Goal: Communication & Community: Answer question/provide support

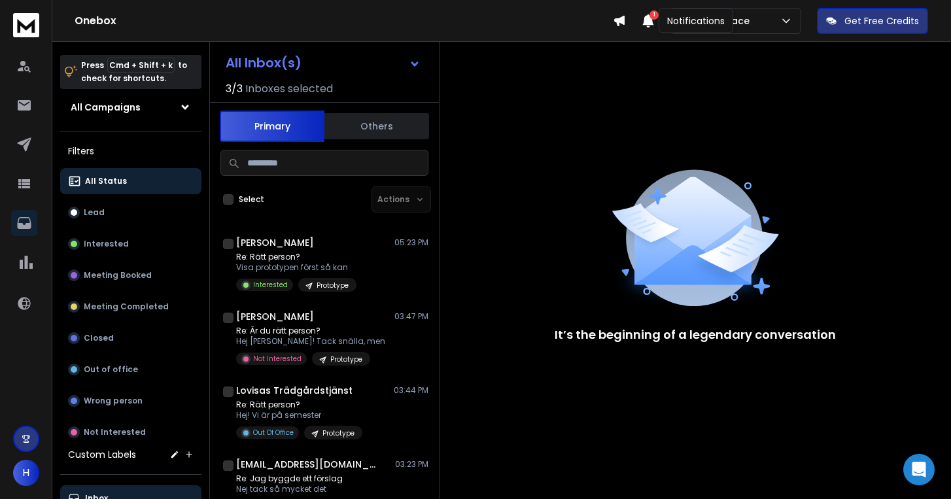
click at [655, 21] on icon at bounding box center [648, 20] width 13 height 13
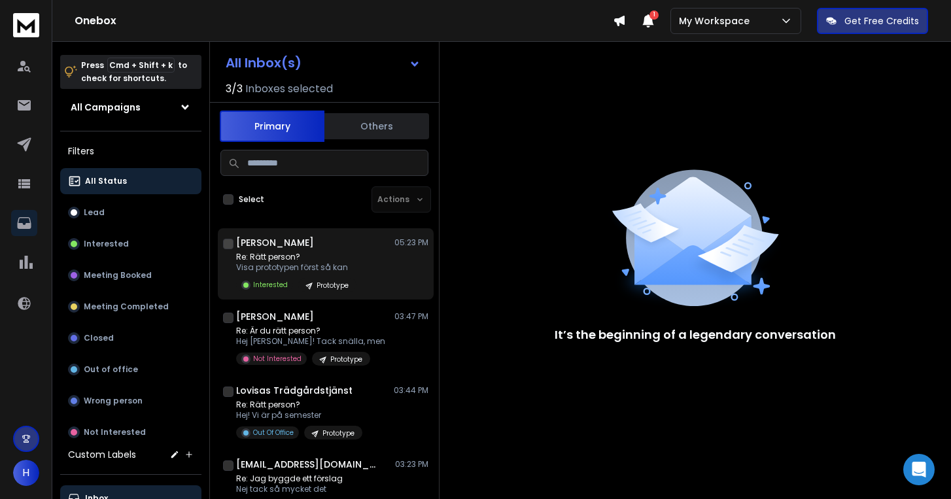
click at [296, 260] on p "Re: Rätt person?" at bounding box center [296, 257] width 120 height 10
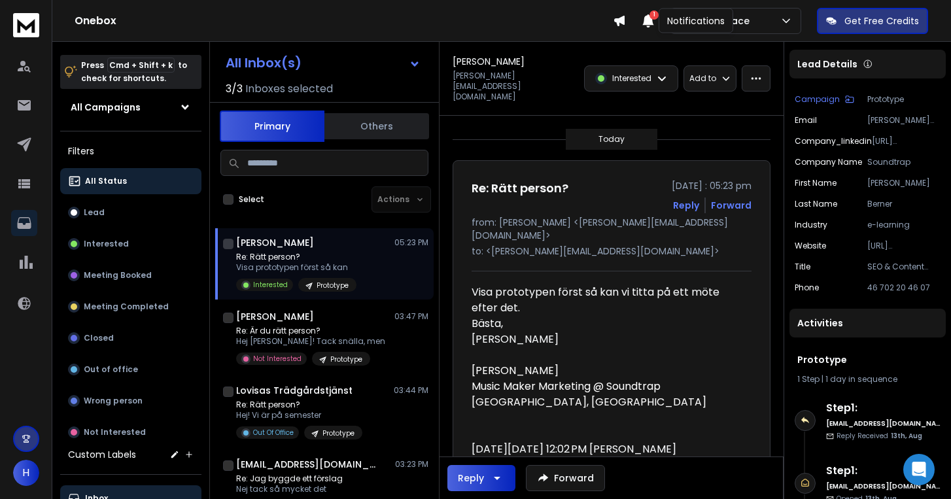
click at [647, 17] on icon at bounding box center [648, 20] width 12 height 13
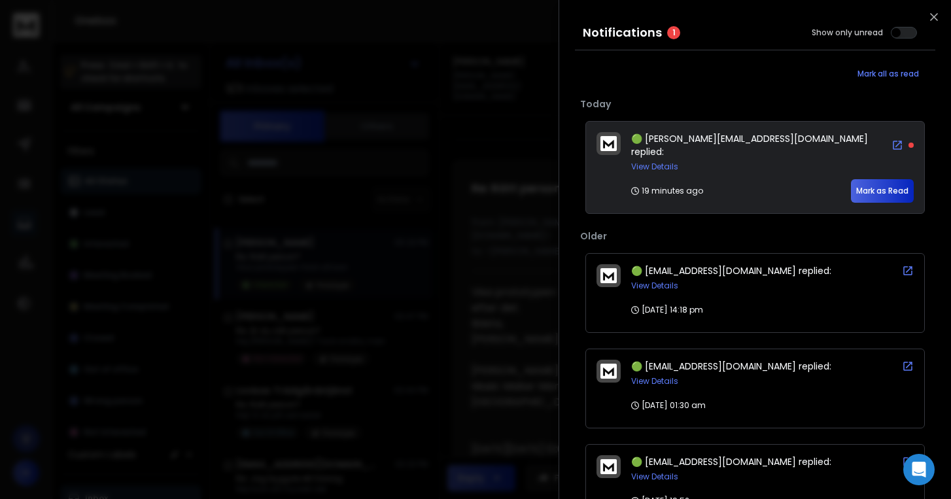
click at [797, 162] on div "🟢 anton.berner@soundtrap.com replied: View Details 19 minutes ago Mark as Read …" at bounding box center [772, 167] width 283 height 71
click at [879, 179] on button "Mark as Read" at bounding box center [882, 191] width 63 height 24
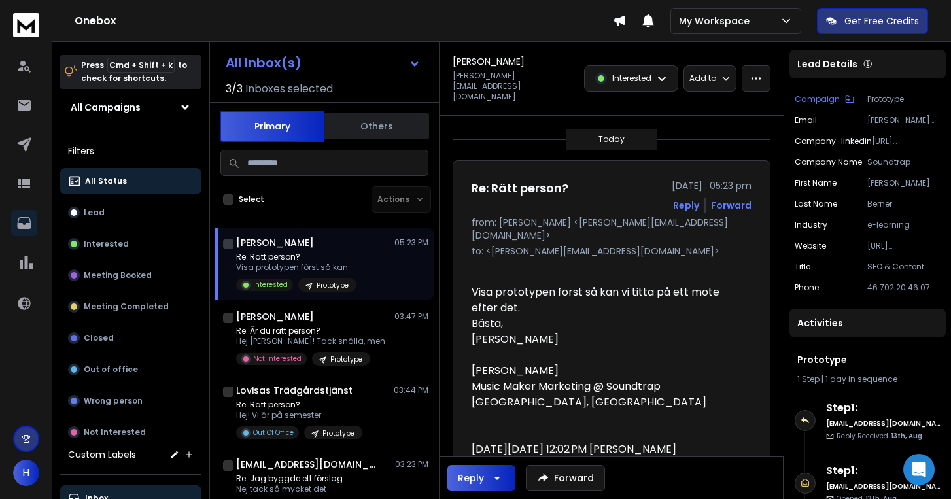
click at [460, 476] on div "Reply" at bounding box center [471, 478] width 26 height 13
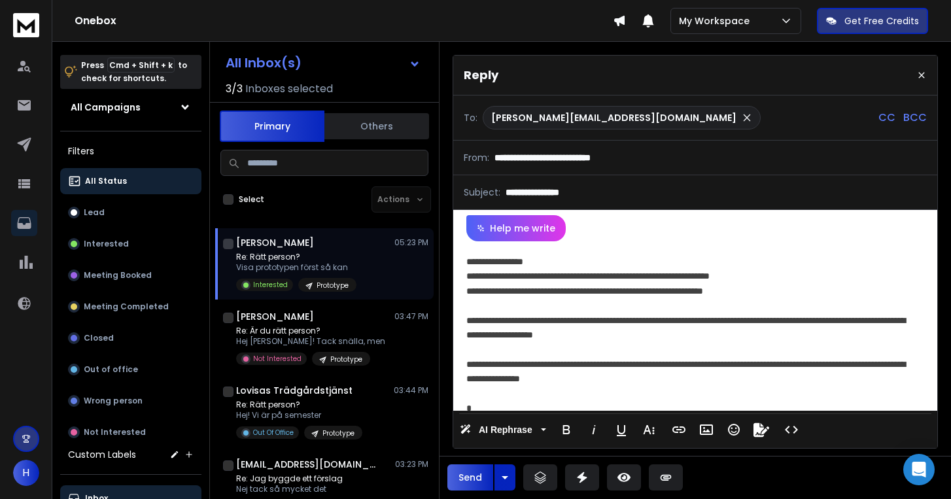
scroll to position [2, 0]
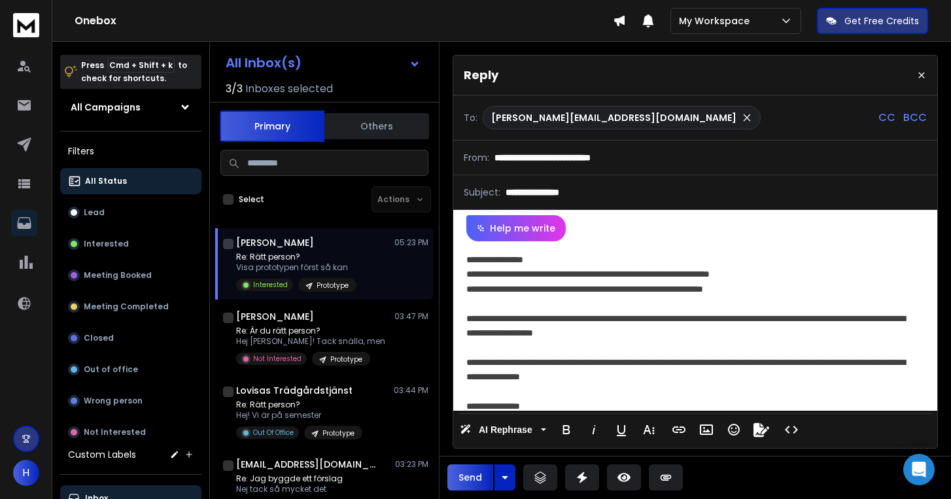
click at [470, 481] on button "Send" at bounding box center [470, 477] width 46 height 26
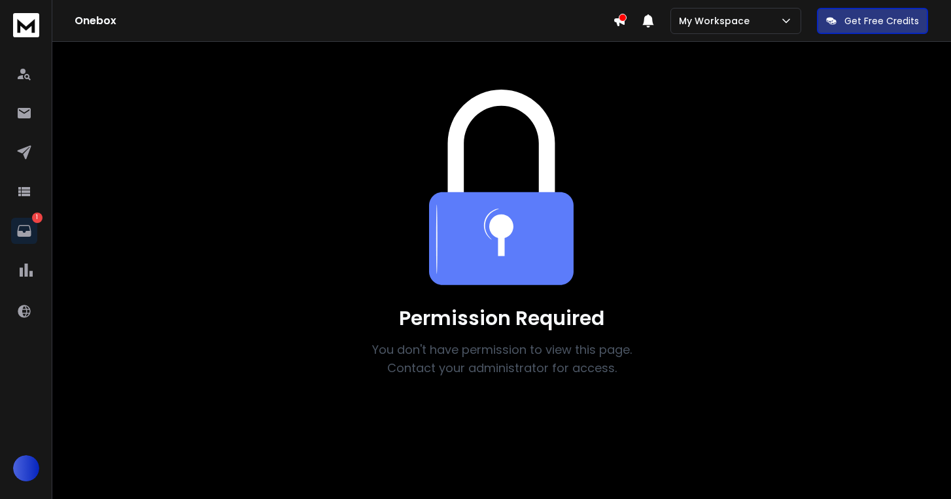
click at [22, 212] on div "1" at bounding box center [26, 191] width 30 height 277
click at [25, 226] on icon at bounding box center [24, 231] width 16 height 16
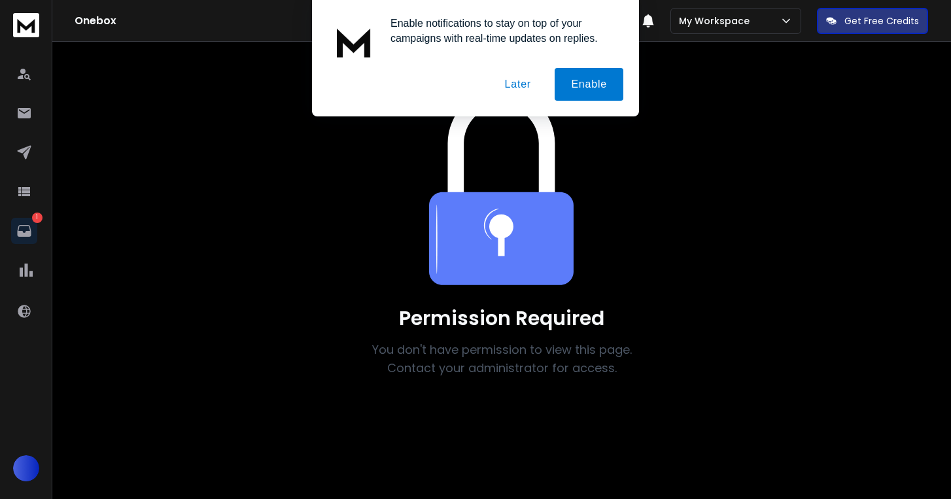
click at [513, 93] on button "Later" at bounding box center [517, 84] width 59 height 33
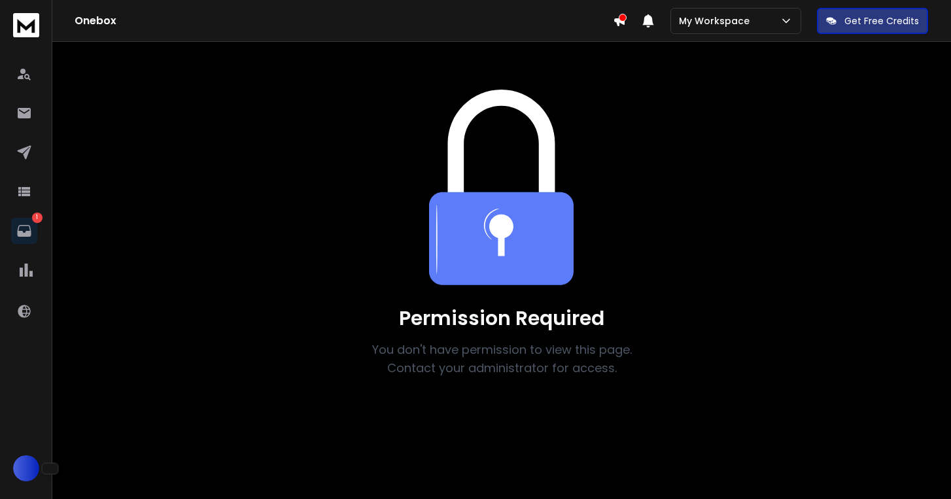
click at [26, 470] on span "button" at bounding box center [26, 468] width 26 height 26
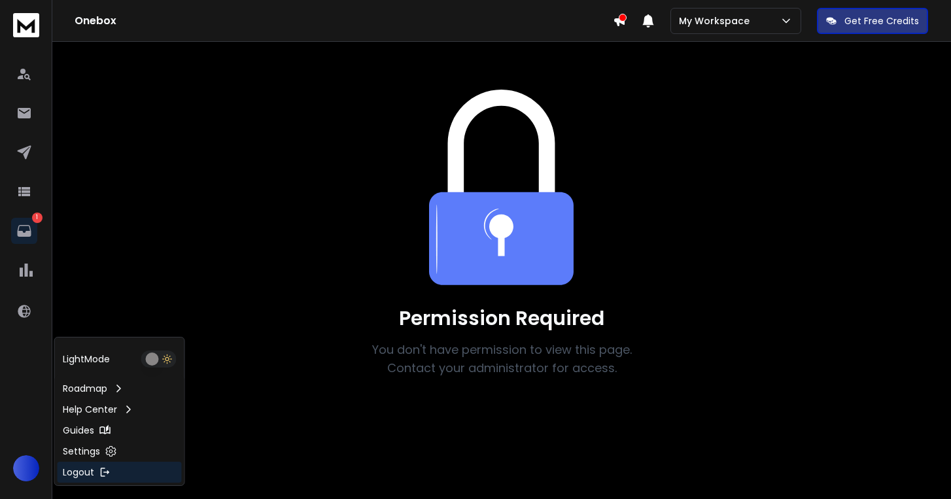
click at [88, 474] on p "Logout" at bounding box center [78, 472] width 31 height 13
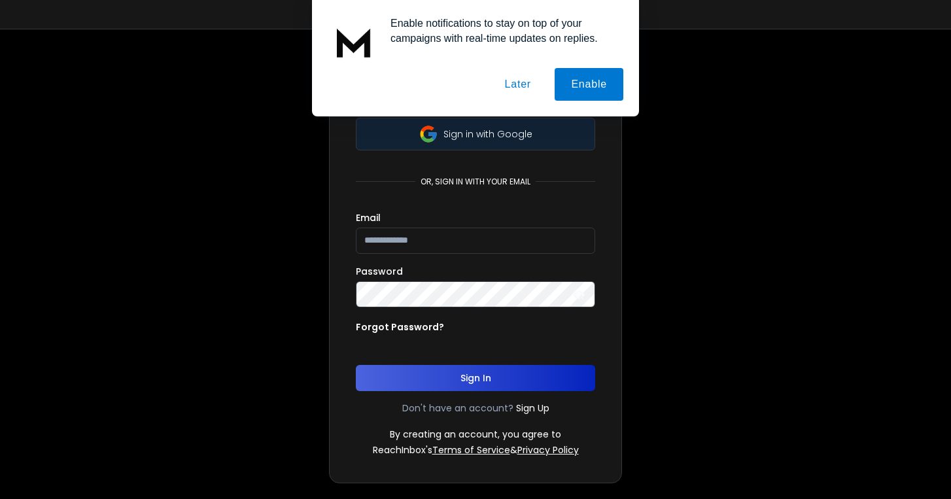
type input "**********"
click at [511, 141] on button "Sign in with Google" at bounding box center [475, 134] width 239 height 33
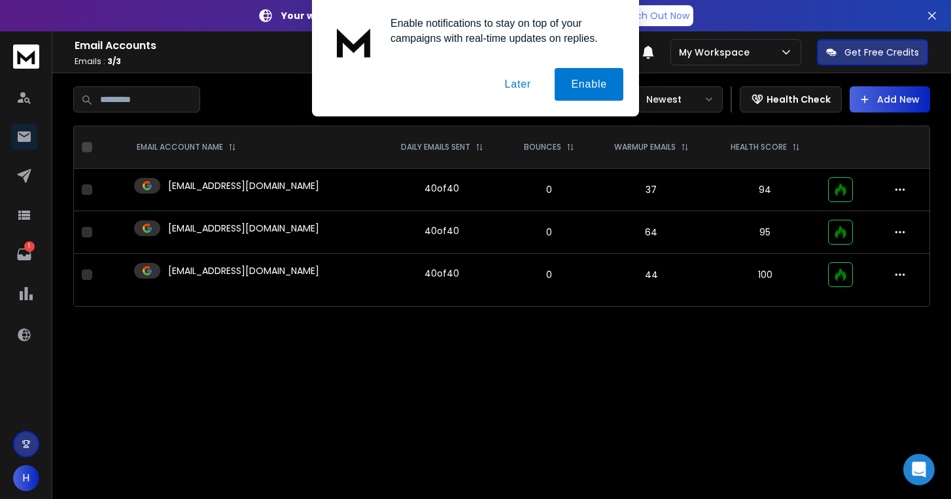
click at [41, 260] on div "1" at bounding box center [26, 256] width 30 height 31
click at [31, 254] on icon at bounding box center [24, 255] width 16 height 16
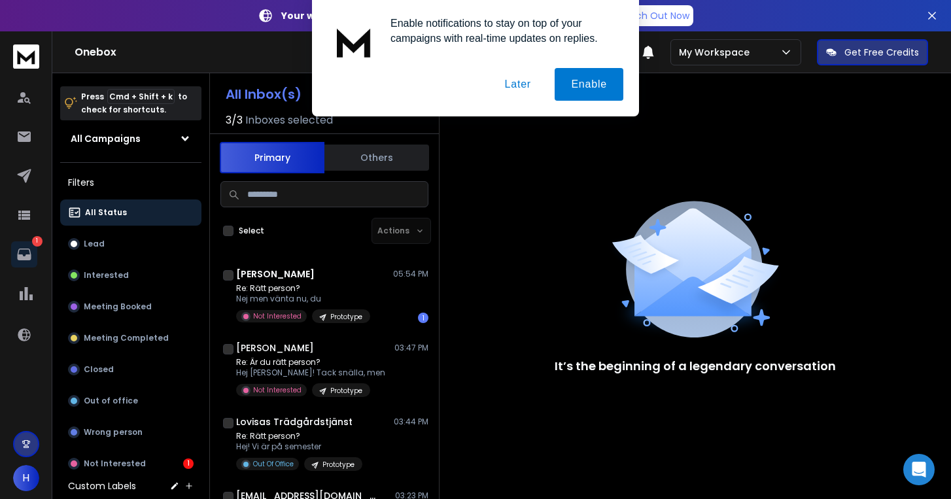
click at [520, 88] on button "Later" at bounding box center [517, 84] width 59 height 33
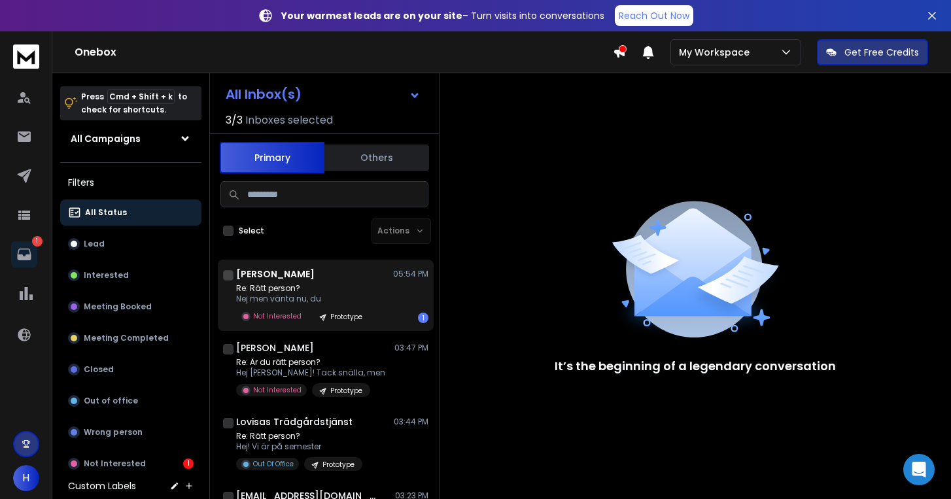
click at [329, 292] on p "Re: Rätt person?" at bounding box center [303, 288] width 134 height 10
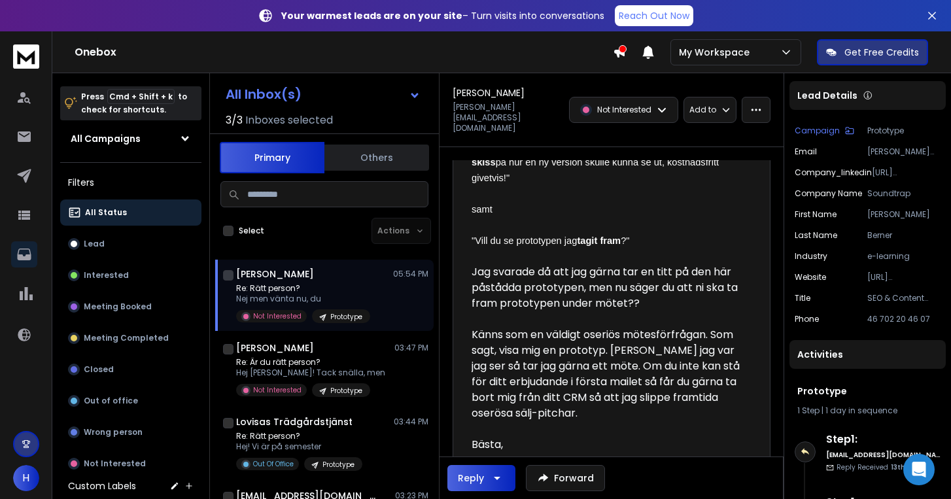
scroll to position [218, 0]
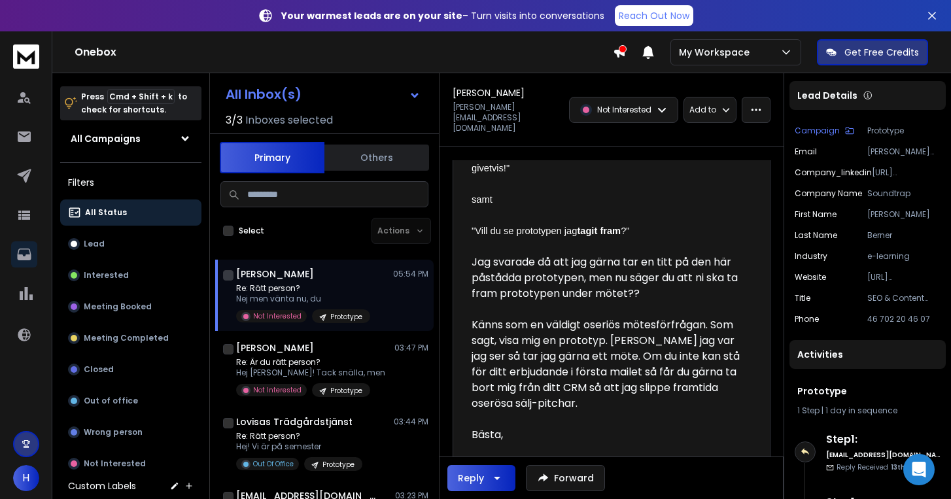
click at [667, 105] on icon at bounding box center [662, 110] width 10 height 10
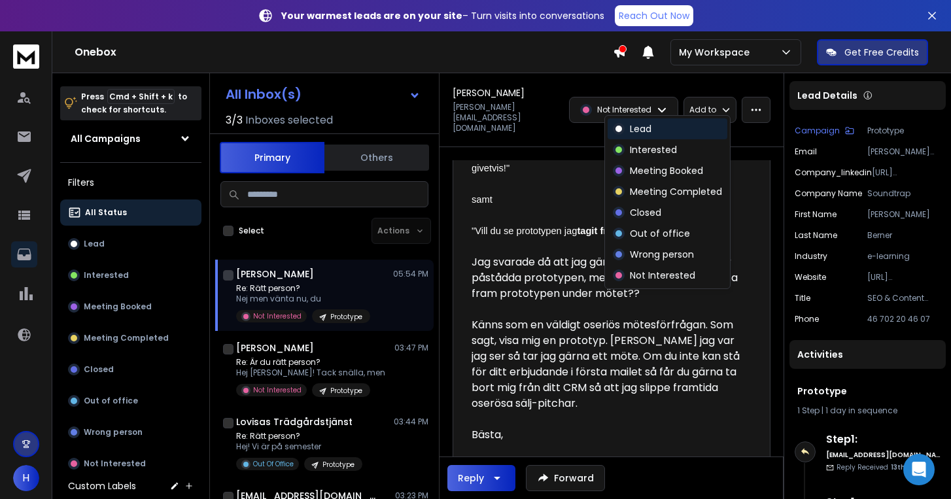
click at [671, 128] on div "Lead" at bounding box center [668, 128] width 120 height 21
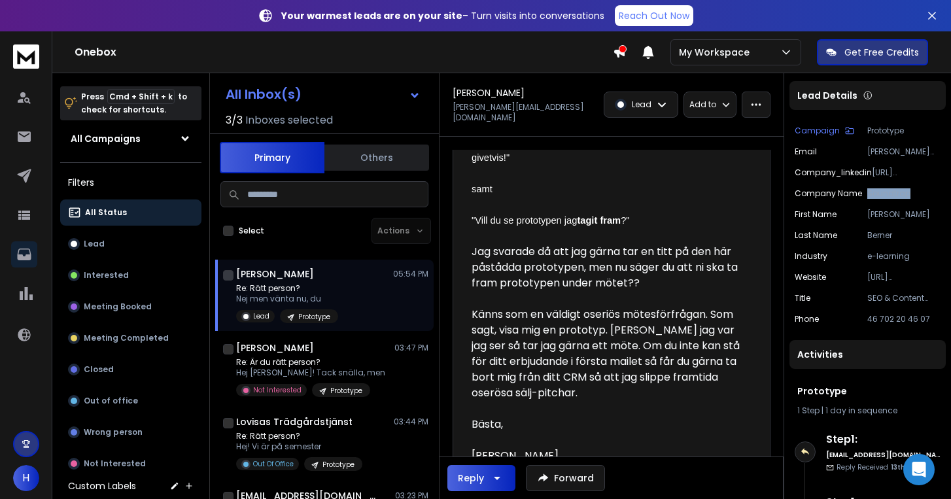
drag, startPoint x: 906, startPoint y: 193, endPoint x: 865, endPoint y: 194, distance: 40.6
click at [867, 194] on p "Soundtrap" at bounding box center [903, 193] width 73 height 10
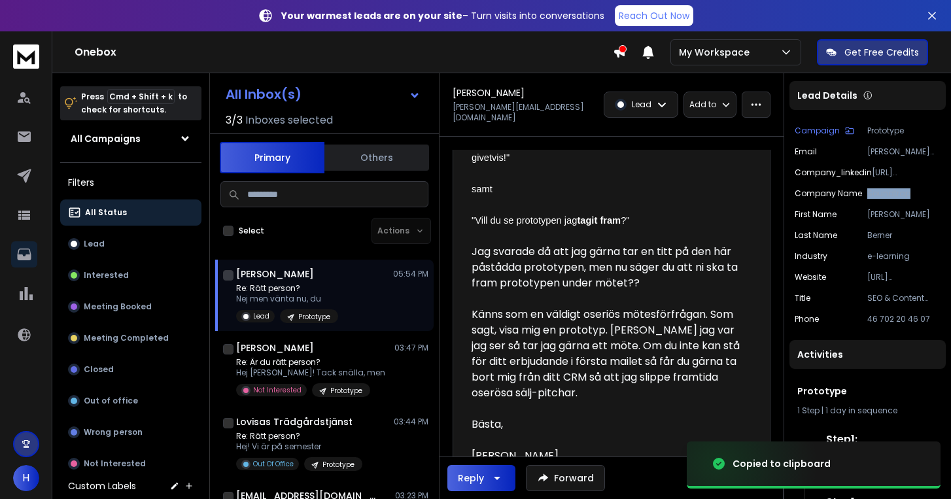
copy p "Soundtrap"
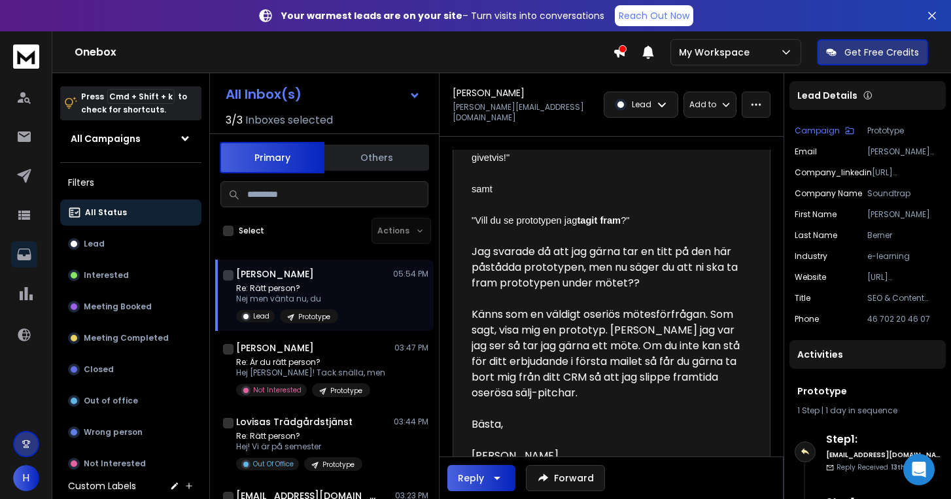
click at [907, 276] on p "http://www.soundtrap.com" at bounding box center [903, 277] width 73 height 10
drag, startPoint x: 861, startPoint y: 276, endPoint x: 950, endPoint y: 280, distance: 89.7
click at [950, 280] on div "Lead Details Campaign Prototype Email anton.berner@soundtrap.com company_linked…" at bounding box center [867, 322] width 167 height 499
copy p "http://www.soundtrap"
click at [899, 279] on p "http://www.soundtrap.com" at bounding box center [903, 277] width 73 height 10
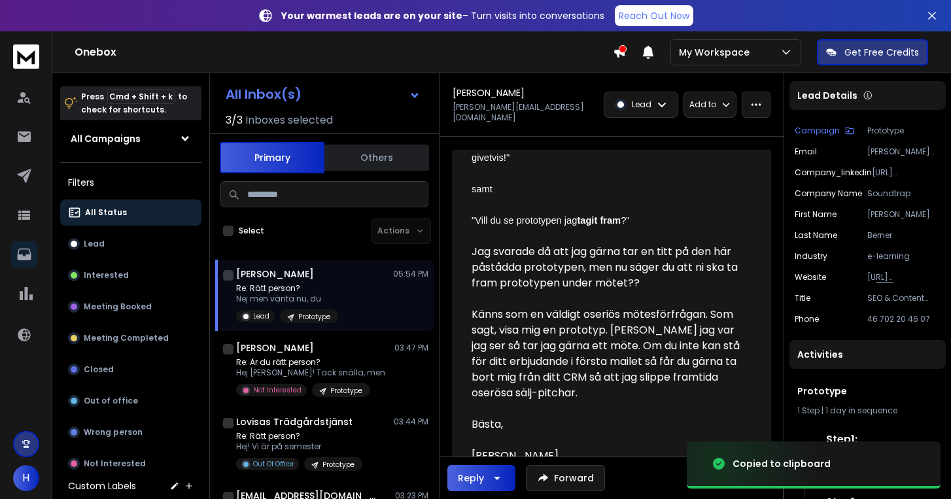
click at [899, 279] on p "[URL][DOMAIN_NAME]" at bounding box center [903, 277] width 73 height 10
click at [899, 279] on p "http://www.soundtrap.com" at bounding box center [903, 277] width 73 height 10
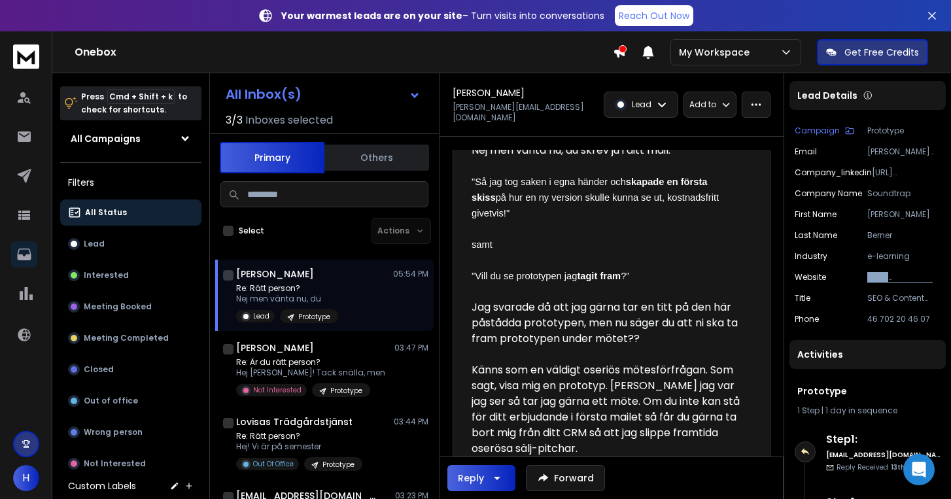
scroll to position [165, 0]
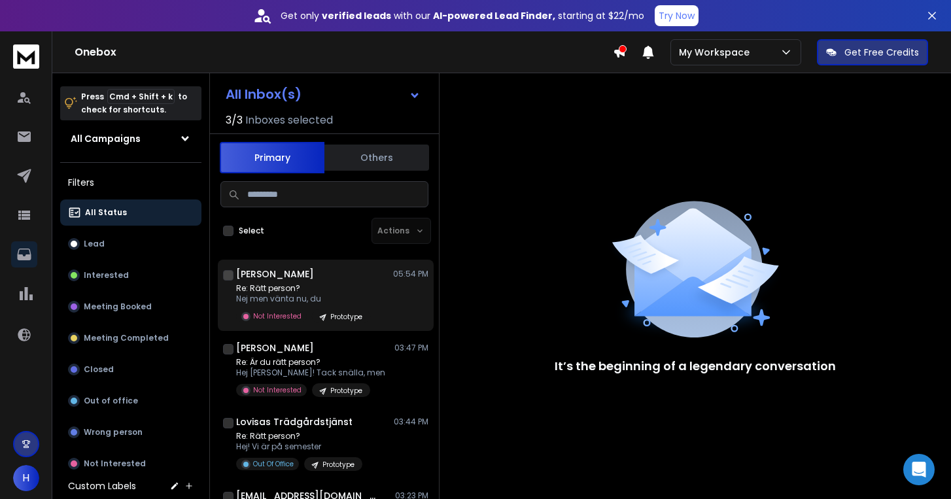
click at [327, 278] on div "Anton Berner 05:54 PM" at bounding box center [332, 274] width 192 height 13
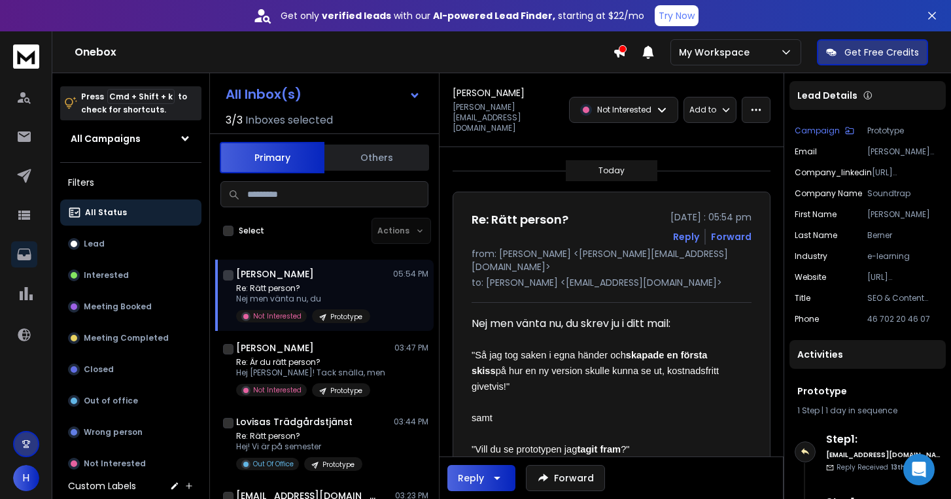
click at [638, 105] on p "Not Interested" at bounding box center [624, 110] width 54 height 10
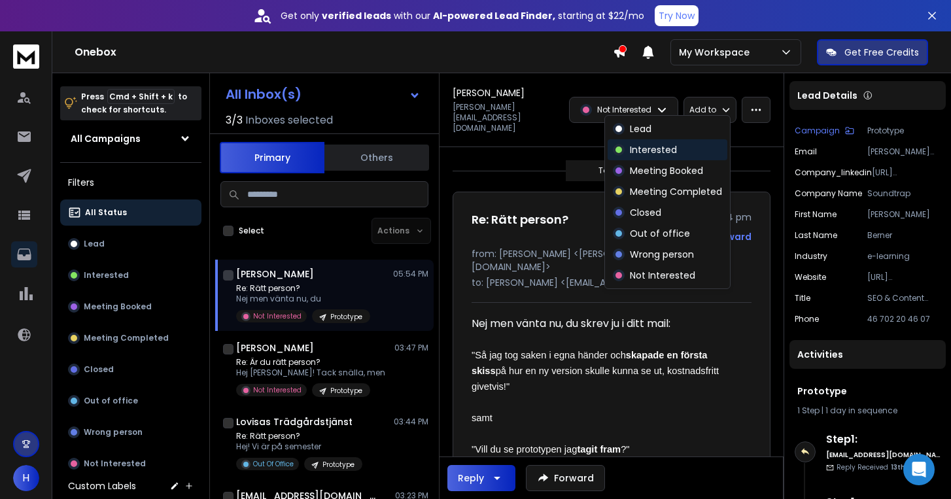
click at [640, 153] on p "Interested" at bounding box center [653, 149] width 47 height 13
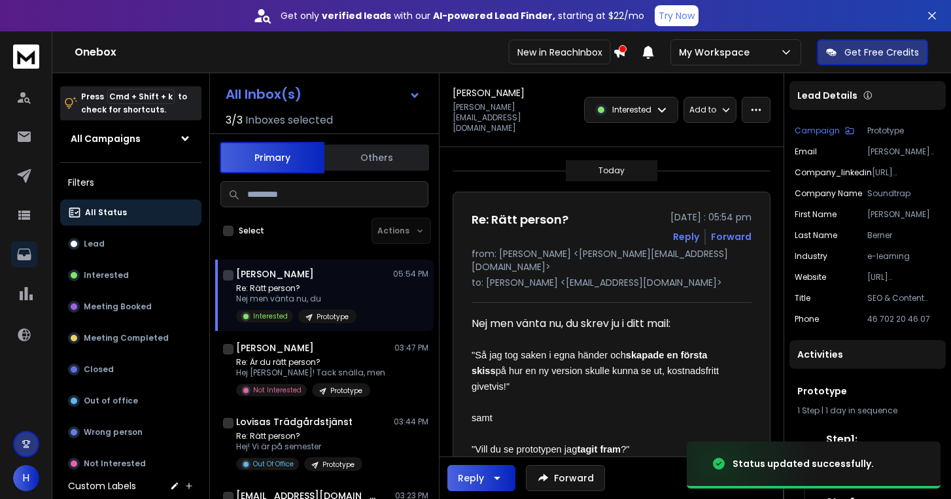
click at [625, 56] on icon at bounding box center [619, 52] width 13 height 13
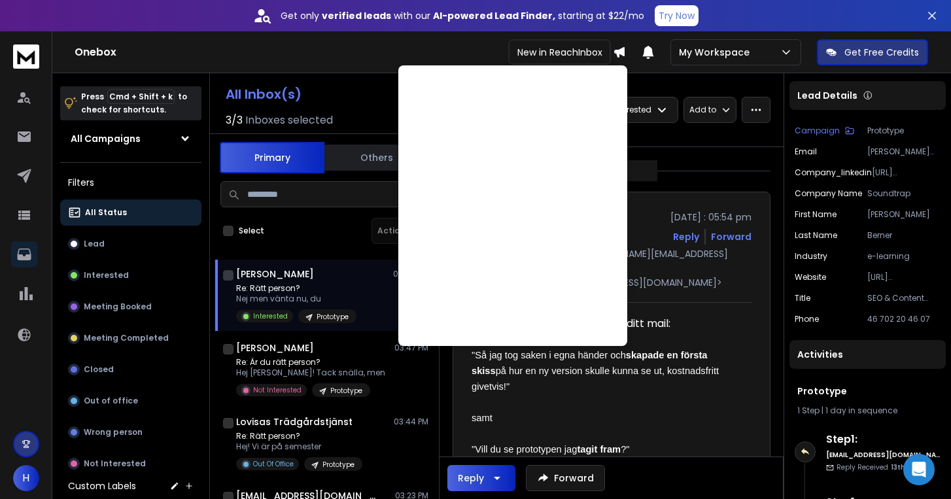
click at [625, 56] on icon at bounding box center [619, 52] width 13 height 13
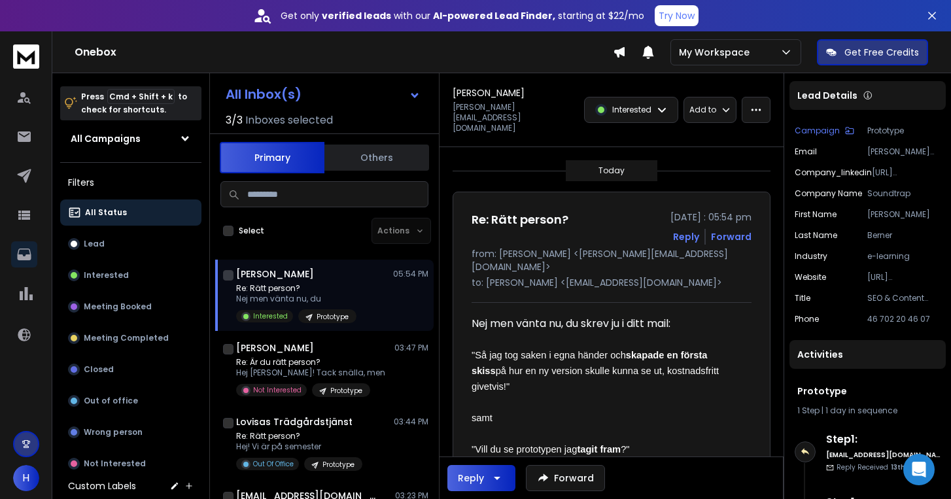
click at [625, 56] on icon at bounding box center [619, 52] width 13 height 13
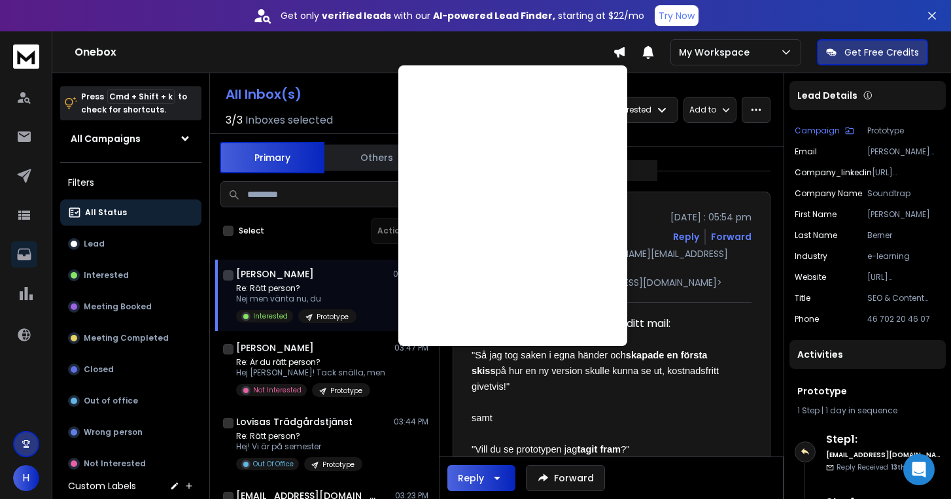
click at [625, 56] on icon at bounding box center [619, 52] width 13 height 13
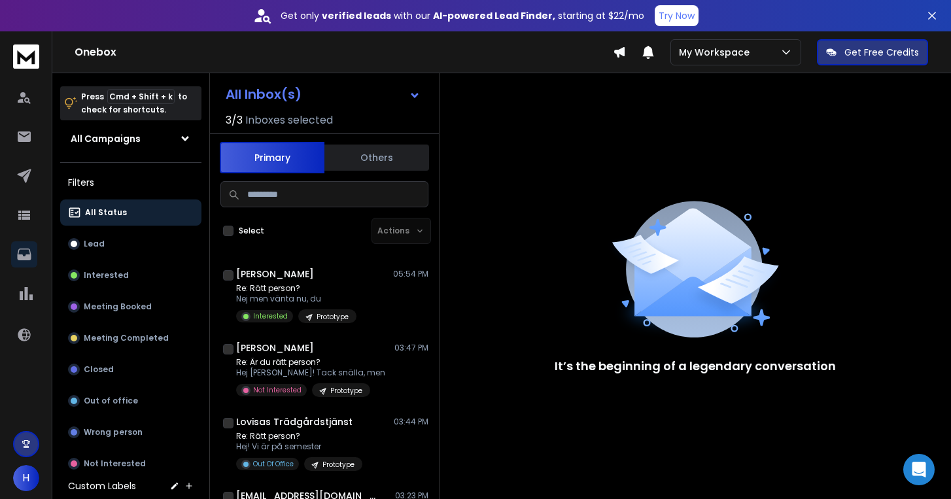
click at [249, 184] on input at bounding box center [324, 194] width 208 height 26
type input "*"
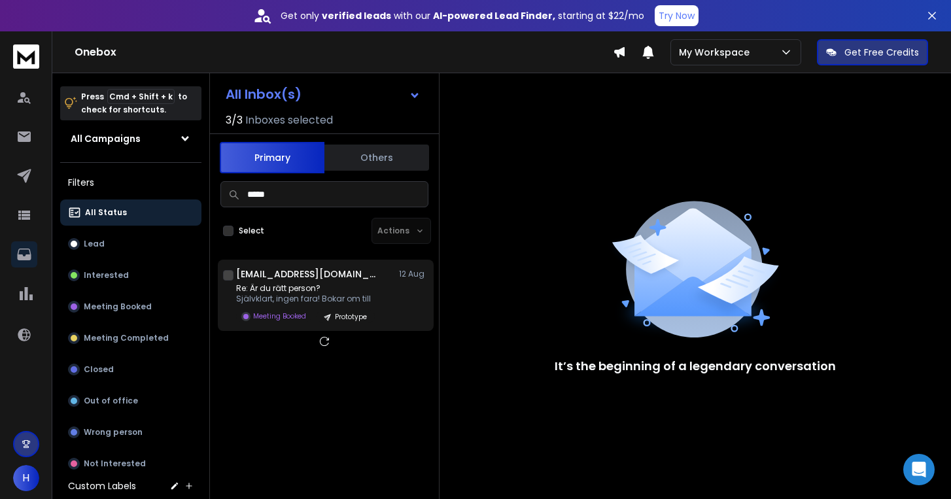
type input "*****"
click at [314, 293] on p "Re: Är du rätt person?" at bounding box center [305, 288] width 139 height 10
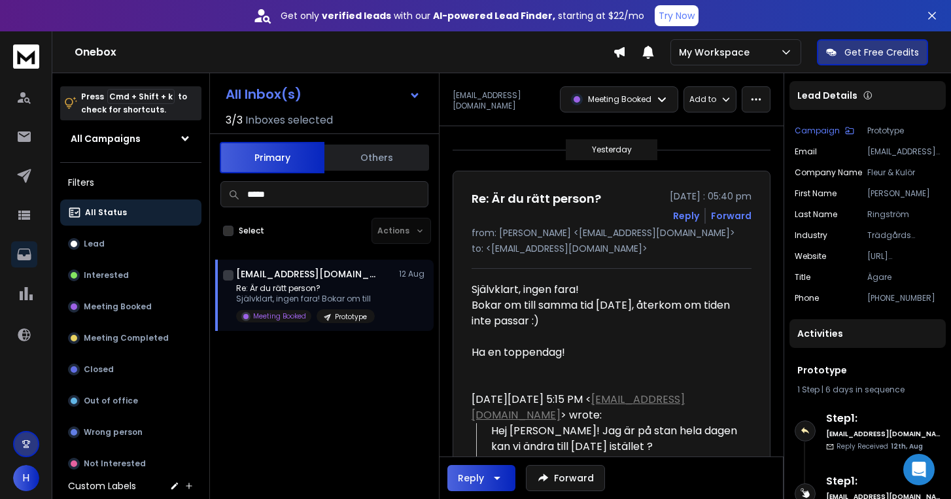
click at [467, 471] on div "Reply" at bounding box center [481, 478] width 47 height 16
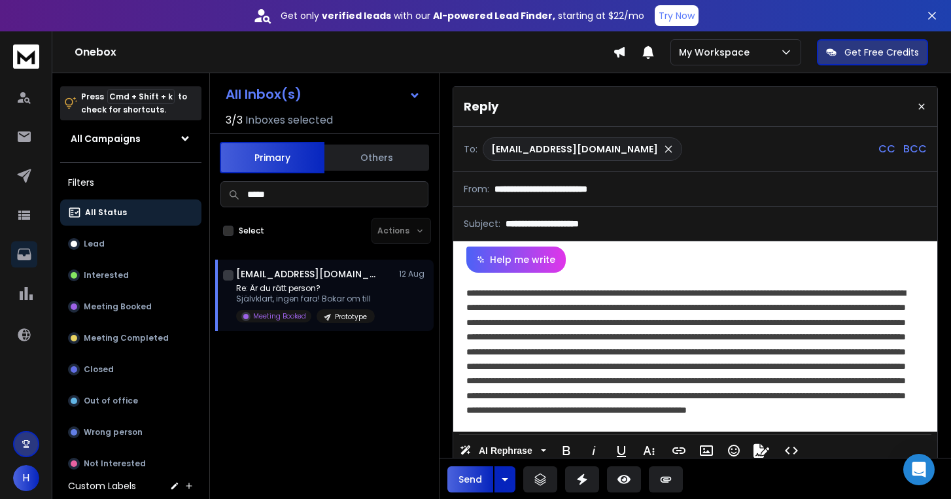
click at [532, 291] on div at bounding box center [693, 366] width 454 height 161
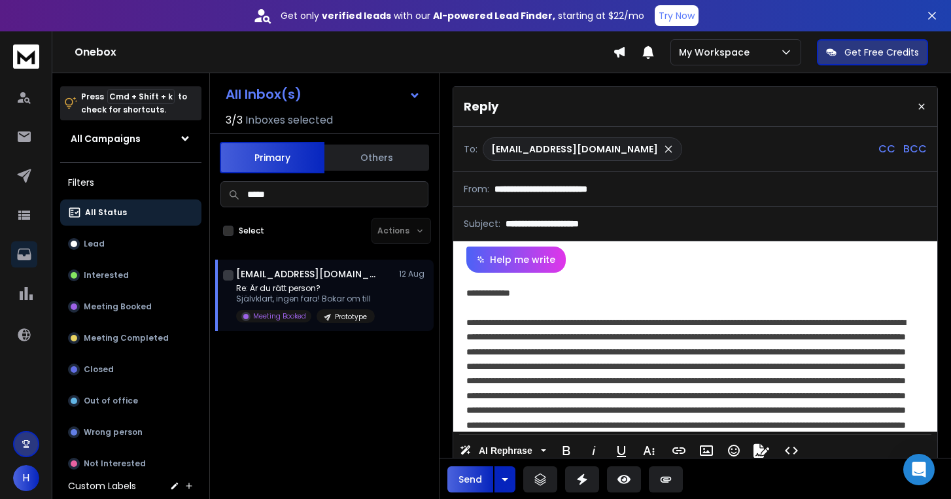
click at [517, 288] on div "**********" at bounding box center [693, 293] width 454 height 14
click at [540, 334] on div at bounding box center [693, 395] width 454 height 161
click at [544, 334] on div at bounding box center [693, 395] width 454 height 161
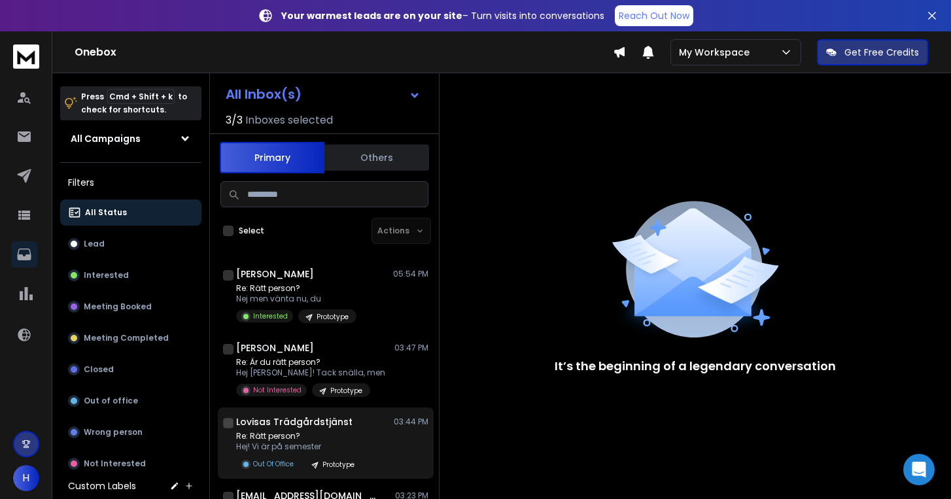
click at [342, 442] on p "Hej! Vi är på semester" at bounding box center [299, 446] width 126 height 10
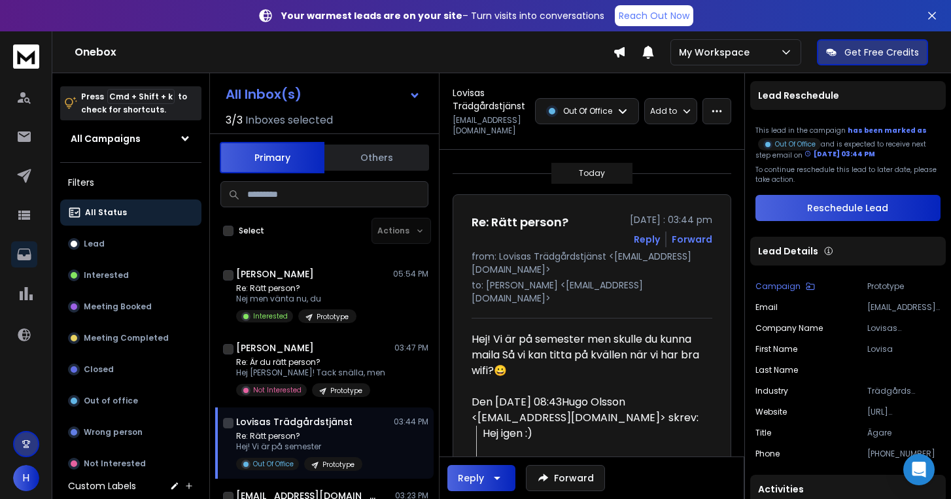
click at [636, 106] on div "Out Of Office" at bounding box center [587, 111] width 103 height 25
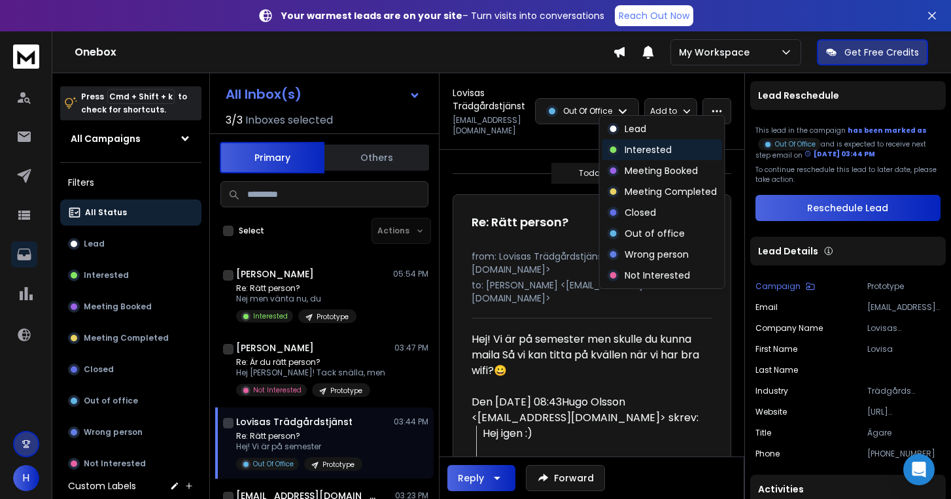
click at [642, 156] on div "Interested" at bounding box center [662, 149] width 120 height 21
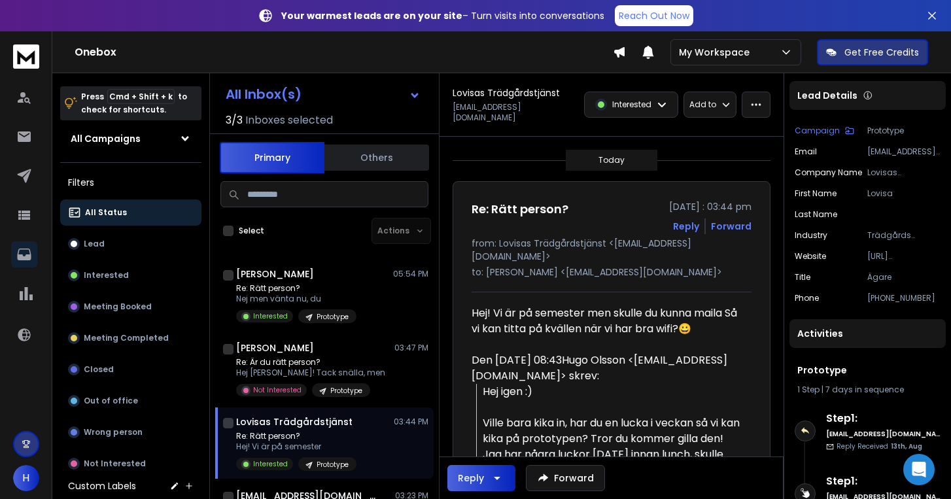
scroll to position [0, 39]
drag, startPoint x: 863, startPoint y: 152, endPoint x: 914, endPoint y: 151, distance: 51.0
click at [914, 151] on p "[EMAIL_ADDRESS][DOMAIN_NAME]" at bounding box center [903, 152] width 73 height 10
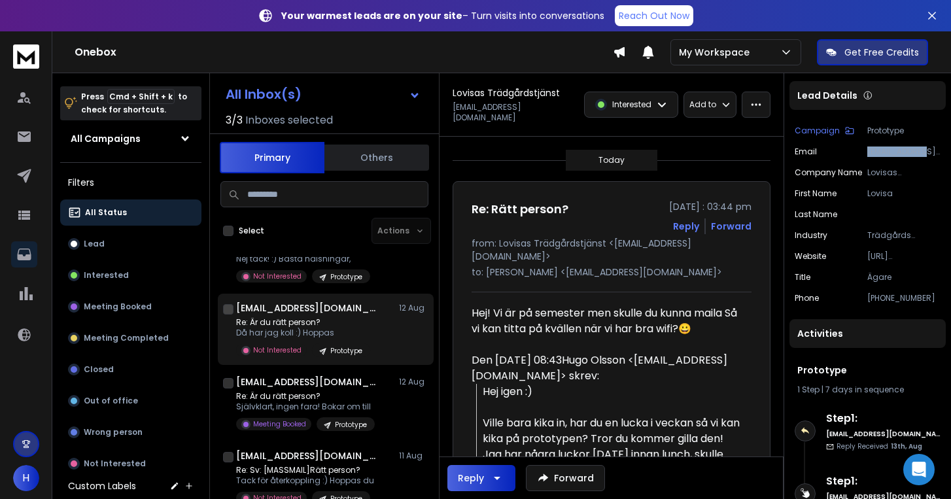
scroll to position [339, 0]
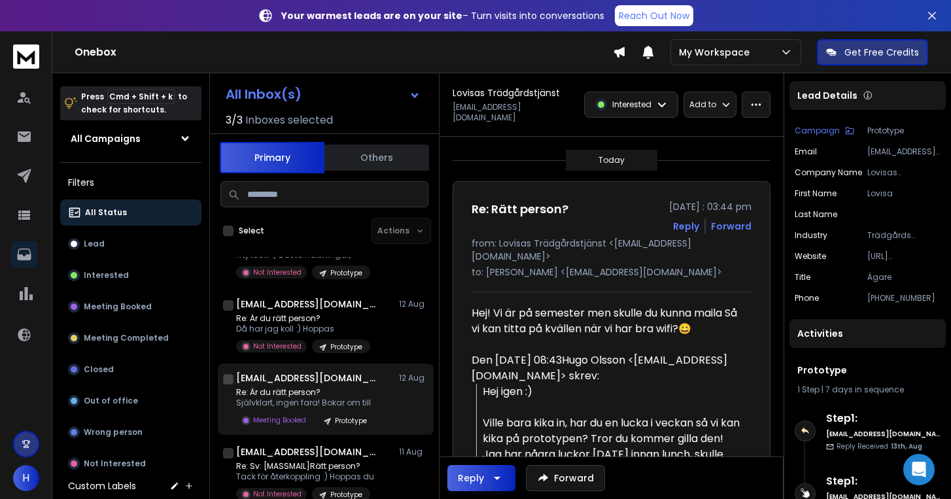
click at [268, 384] on h1 "[EMAIL_ADDRESS][DOMAIN_NAME]" at bounding box center [308, 378] width 144 height 13
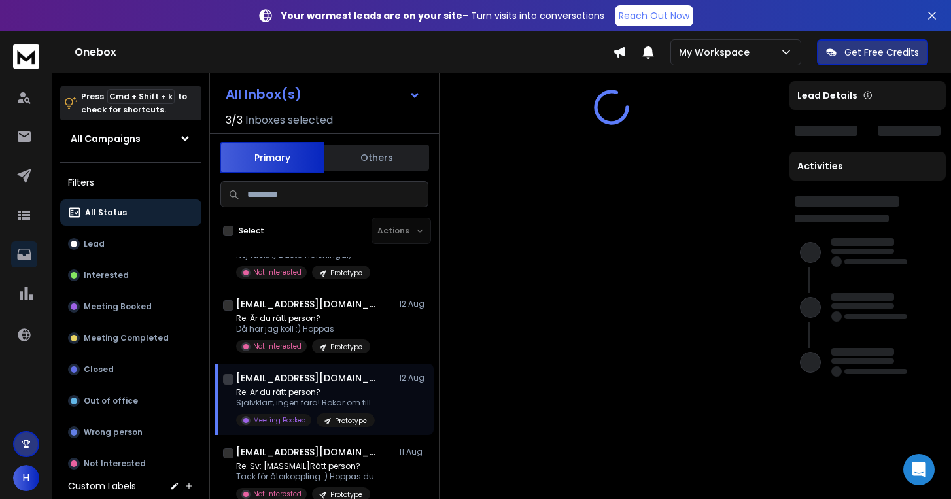
scroll to position [0, 0]
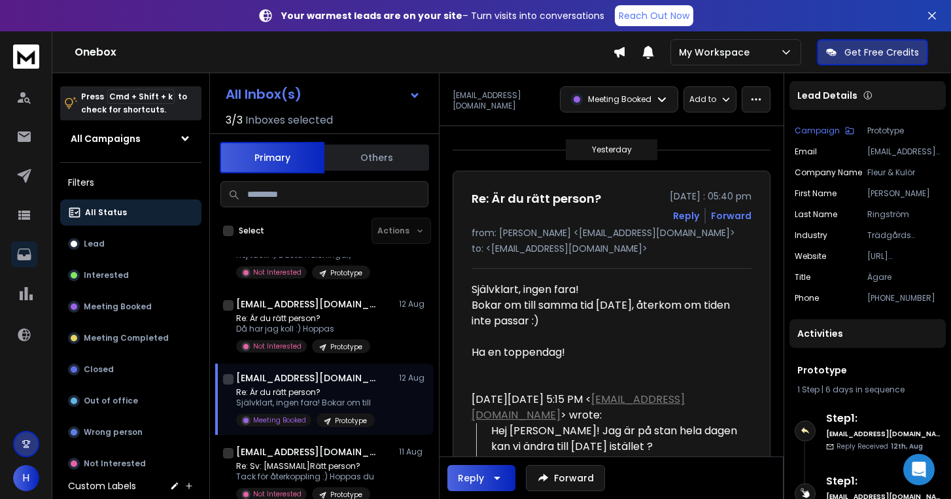
click at [897, 154] on p "[EMAIL_ADDRESS][DOMAIN_NAME]" at bounding box center [903, 152] width 73 height 10
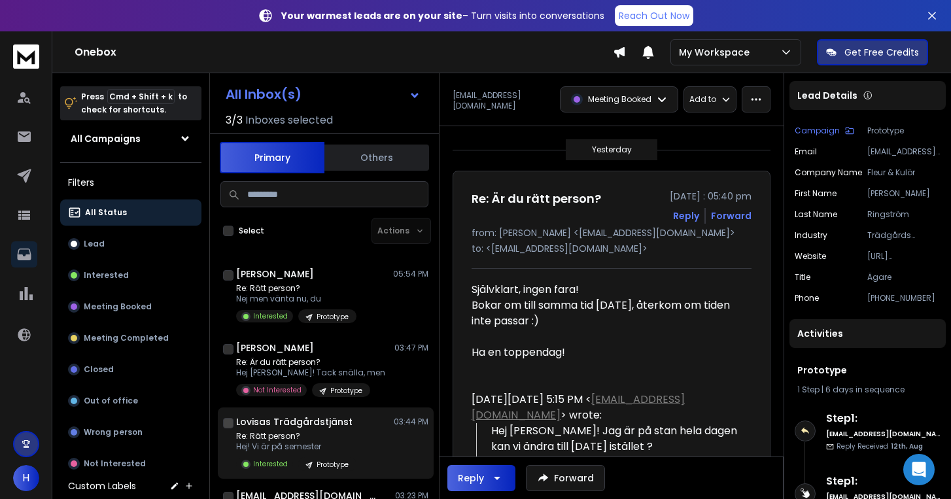
click at [317, 436] on p "Re: Rätt person?" at bounding box center [296, 436] width 120 height 10
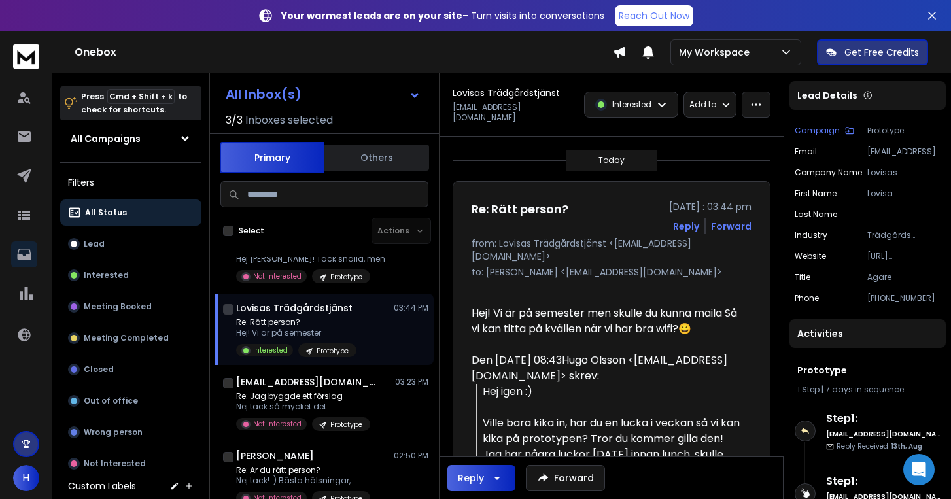
scroll to position [1, 0]
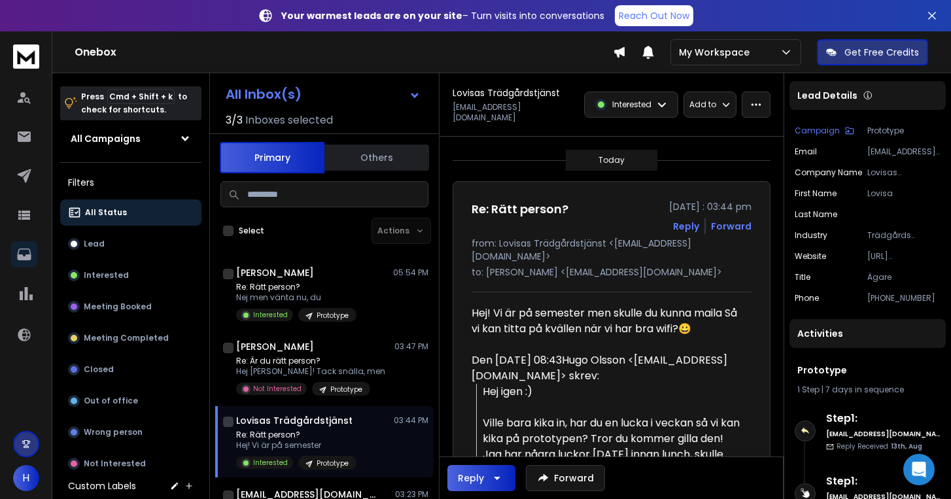
click at [470, 479] on div "Reply" at bounding box center [471, 478] width 26 height 13
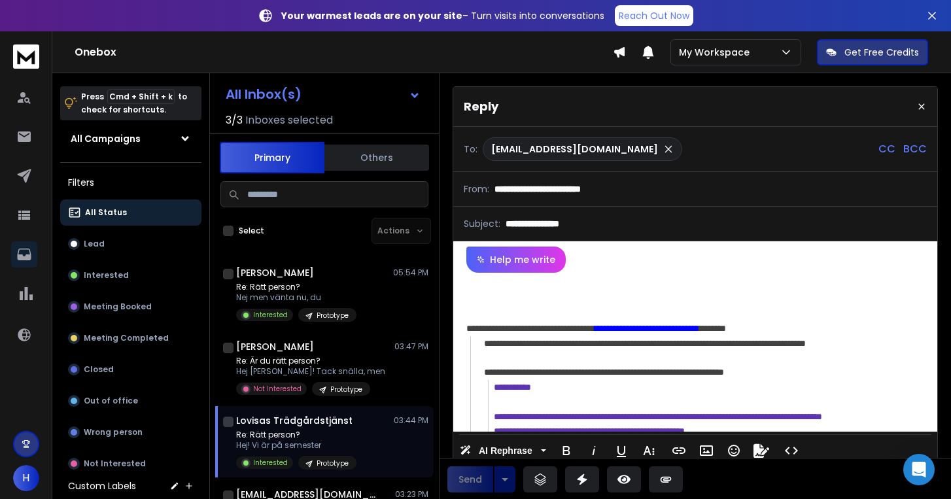
scroll to position [0, 0]
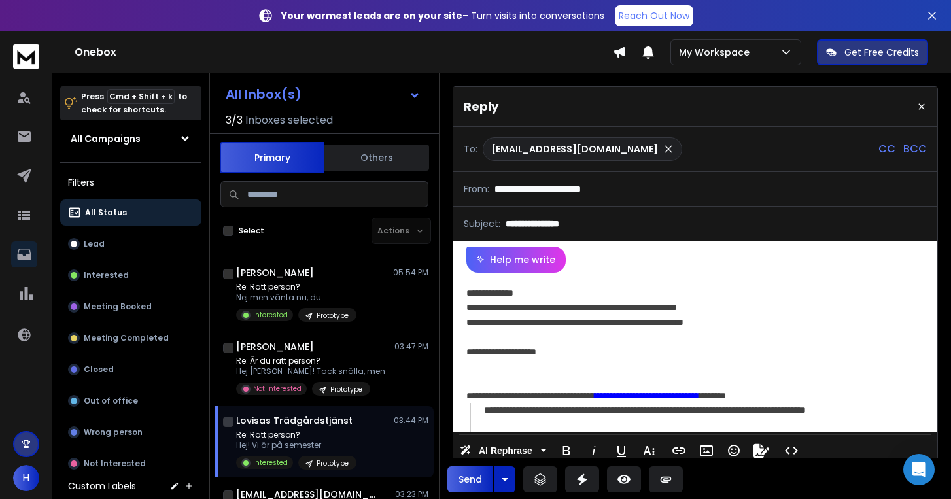
click at [475, 476] on button "Send" at bounding box center [470, 479] width 46 height 26
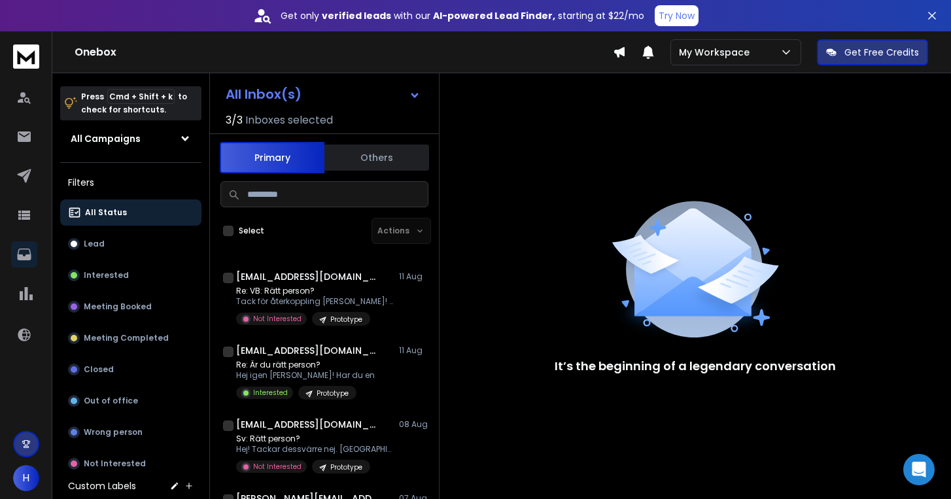
scroll to position [592, 0]
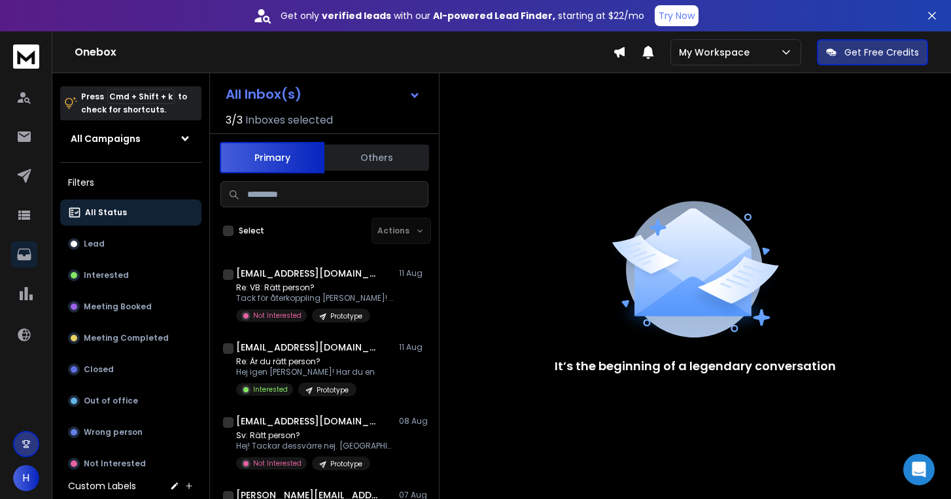
click at [372, 364] on div "Re: Är du rätt person? Hej igen [PERSON_NAME]! Har du en Interested Prototype" at bounding box center [332, 376] width 192 height 40
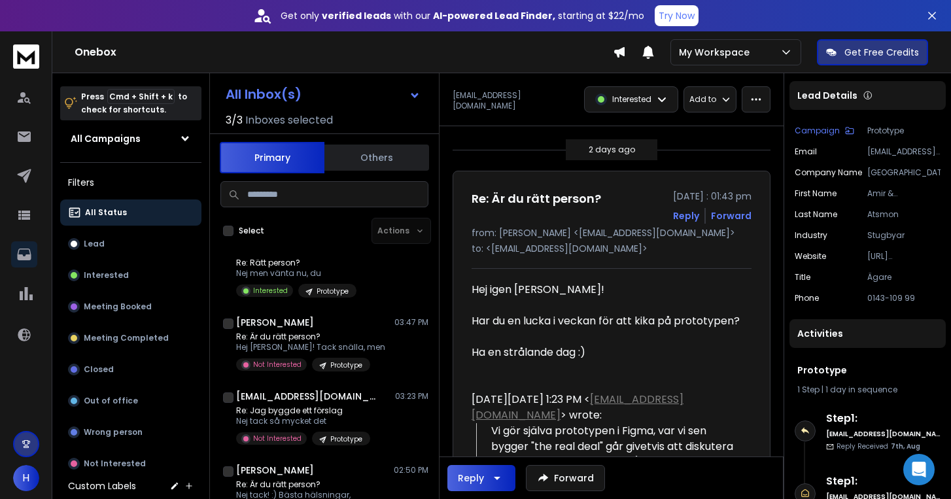
scroll to position [0, 0]
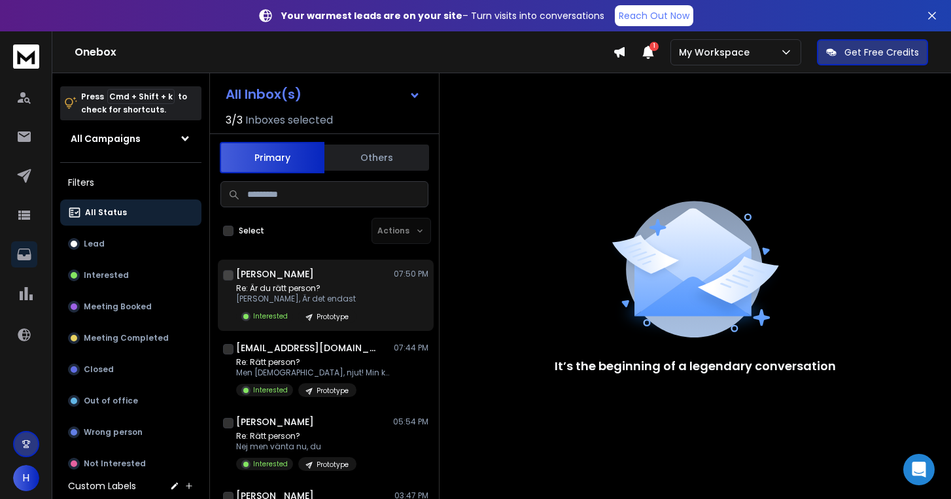
click at [300, 294] on p "Hej Hugo, Är det endast" at bounding box center [296, 299] width 120 height 10
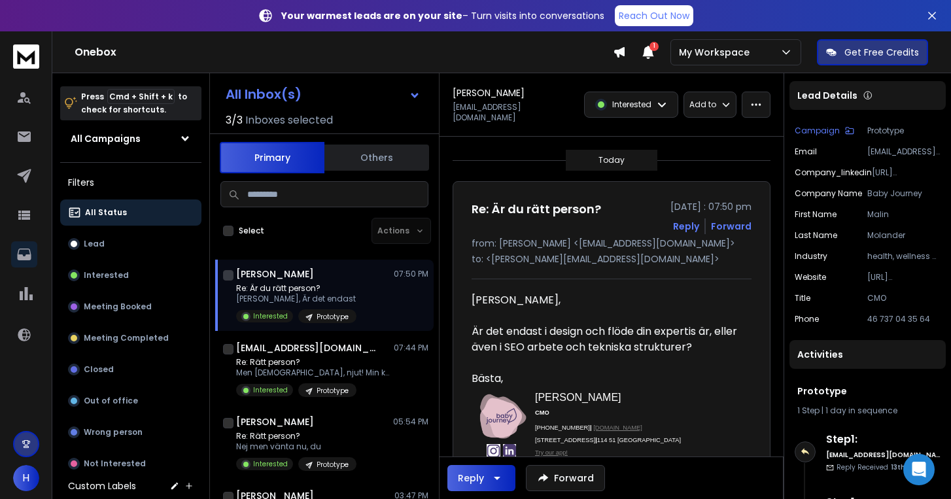
click at [475, 475] on div "Reply" at bounding box center [471, 478] width 26 height 13
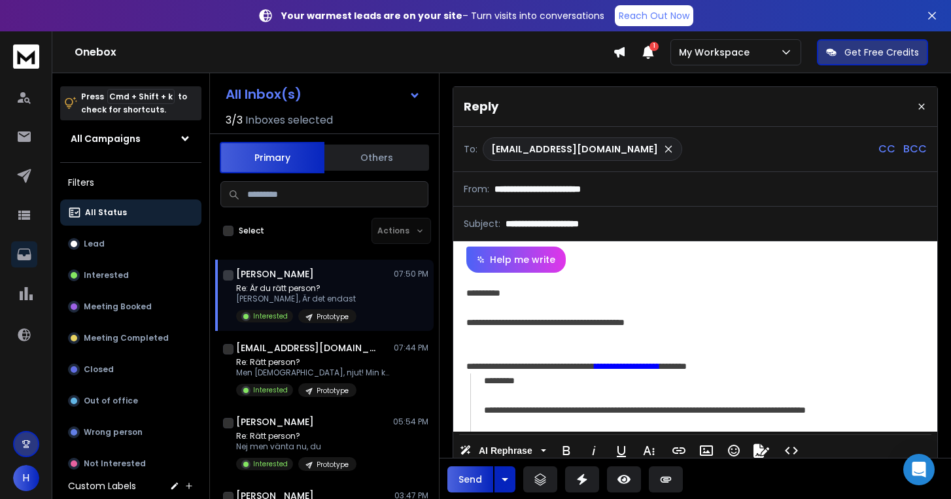
scroll to position [1, 0]
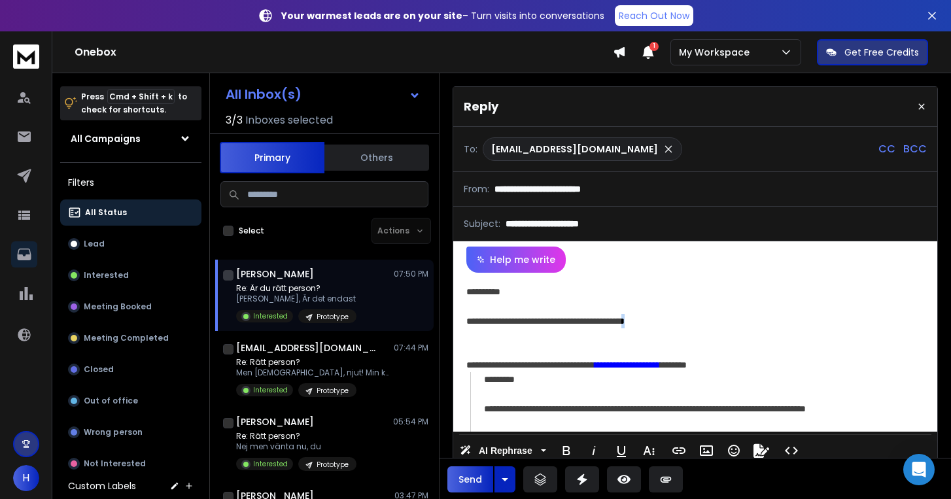
drag, startPoint x: 668, startPoint y: 321, endPoint x: 659, endPoint y: 320, distance: 9.2
click at [659, 320] on div "**********" at bounding box center [693, 321] width 454 height 14
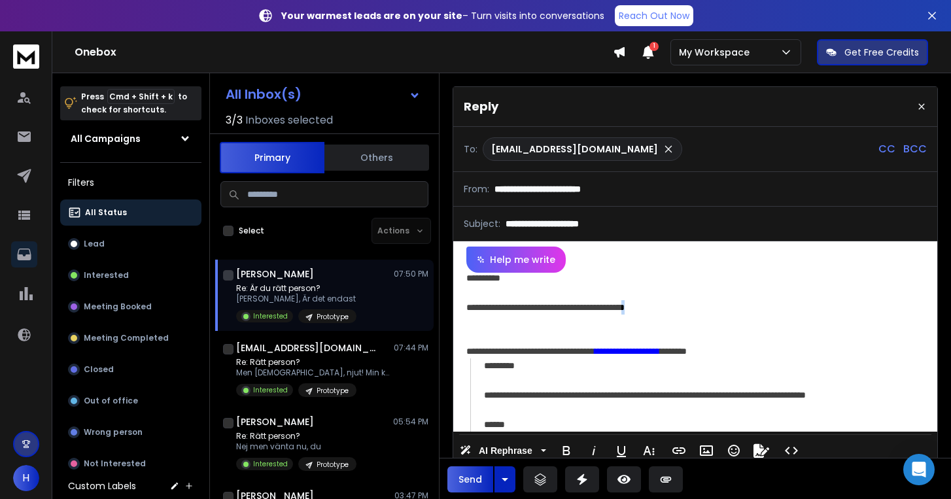
scroll to position [12, 0]
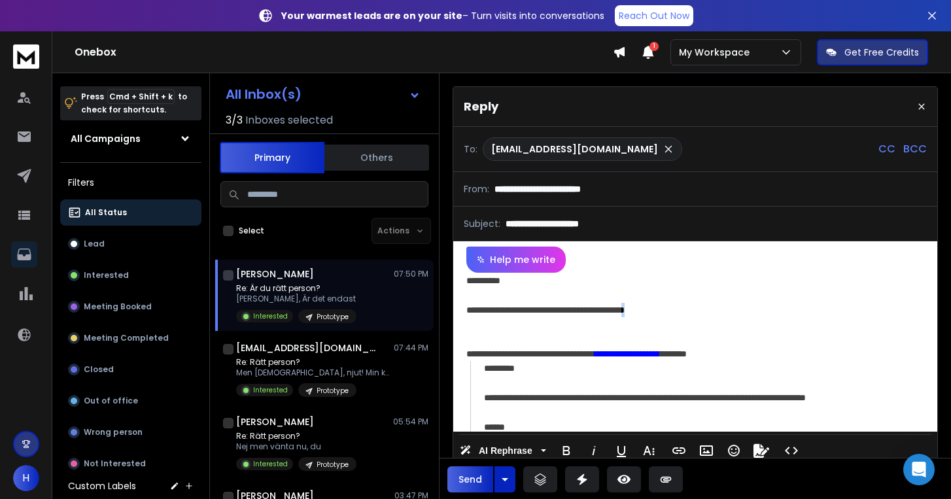
click at [670, 309] on div "**********" at bounding box center [693, 310] width 454 height 14
drag, startPoint x: 670, startPoint y: 309, endPoint x: 640, endPoint y: 309, distance: 29.4
click at [640, 309] on div "**********" at bounding box center [693, 310] width 454 height 14
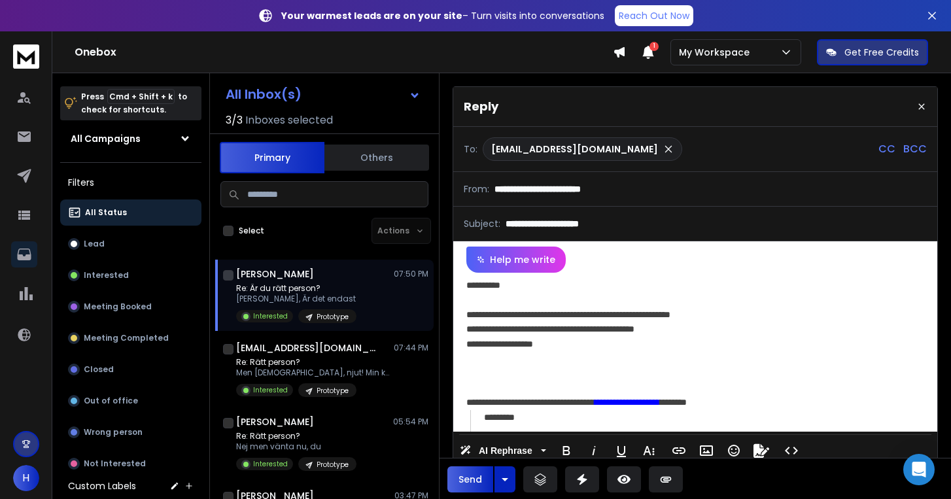
scroll to position [0, 0]
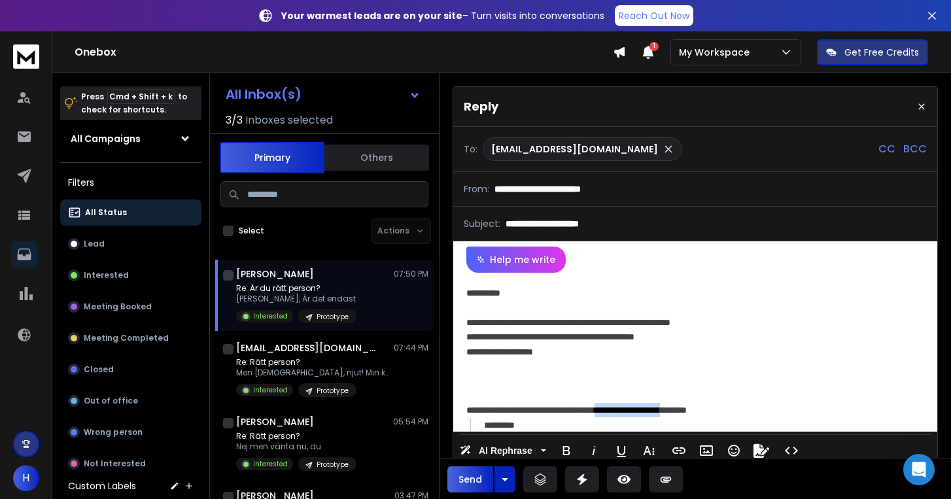
drag, startPoint x: 734, startPoint y: 412, endPoint x: 644, endPoint y: 412, distance: 89.6
click at [644, 412] on link "**********" at bounding box center [627, 410] width 65 height 9
copy link "**********"
click at [549, 345] on div "**********" at bounding box center [693, 352] width 454 height 14
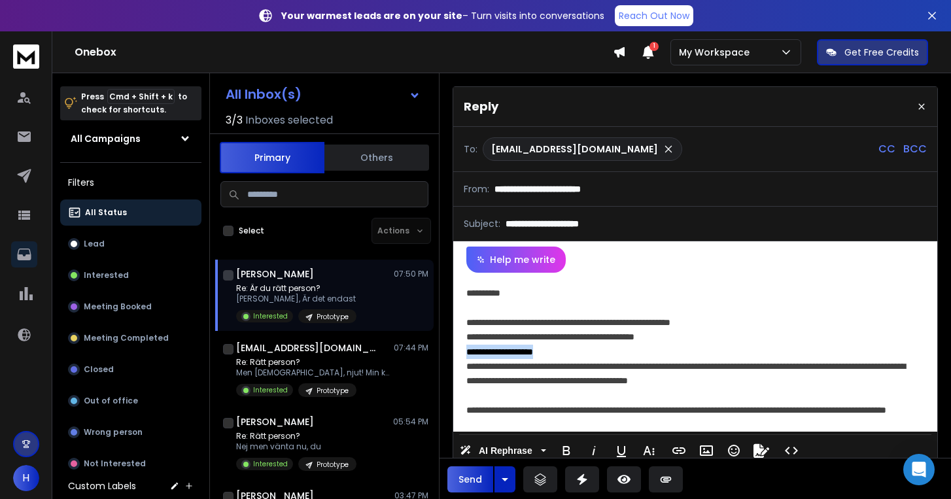
drag, startPoint x: 561, startPoint y: 356, endPoint x: 466, endPoint y: 356, distance: 95.5
click at [466, 356] on div "**********" at bounding box center [693, 352] width 454 height 14
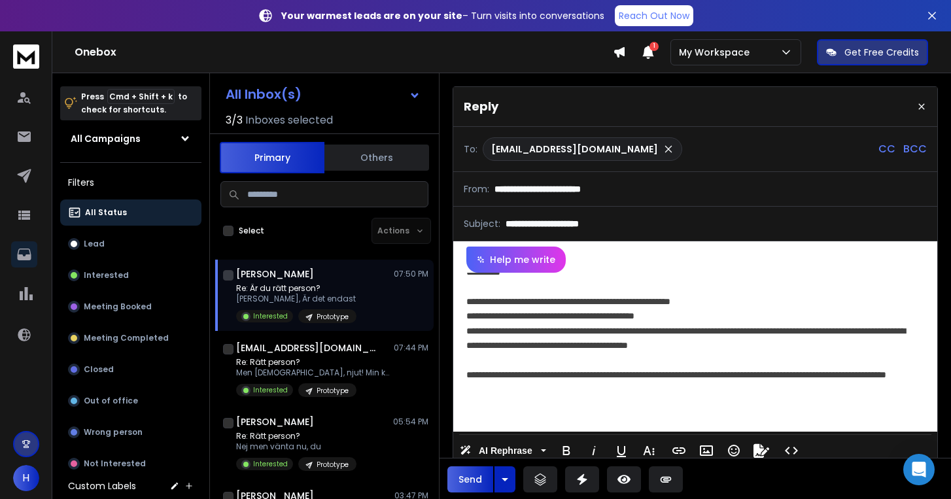
scroll to position [22, 0]
click at [566, 389] on div "**********" at bounding box center [693, 381] width 454 height 29
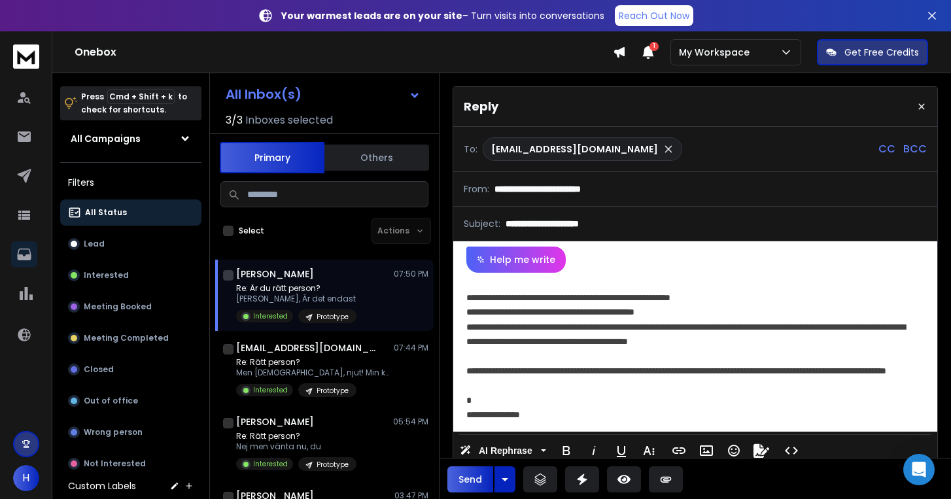
scroll to position [29, 0]
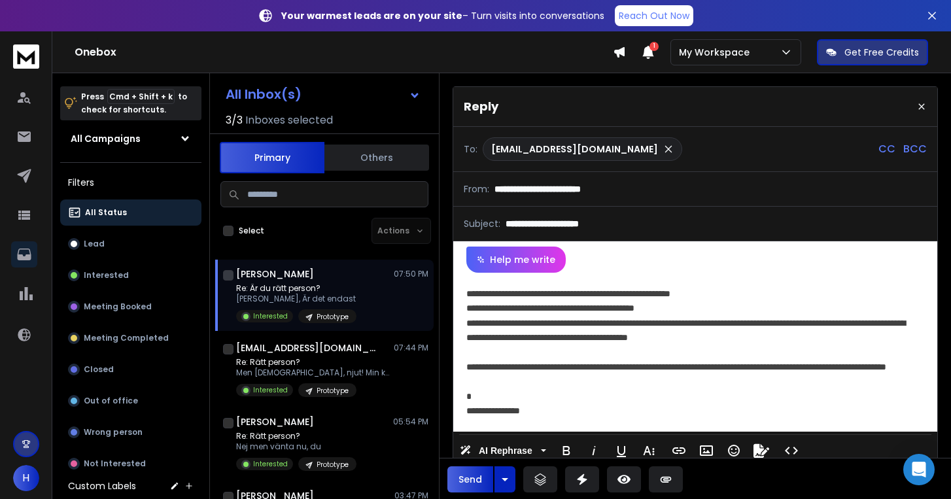
click at [472, 479] on button "Send" at bounding box center [470, 479] width 46 height 26
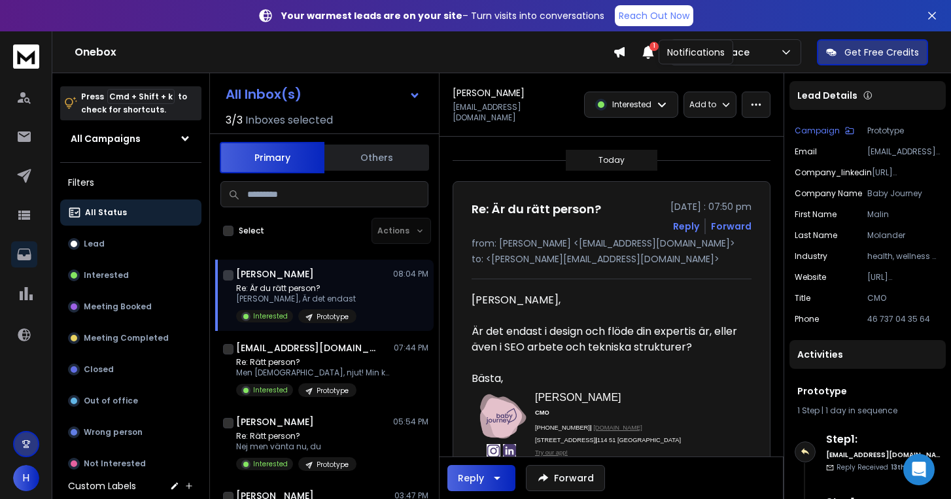
click at [649, 51] on icon at bounding box center [648, 51] width 12 height 13
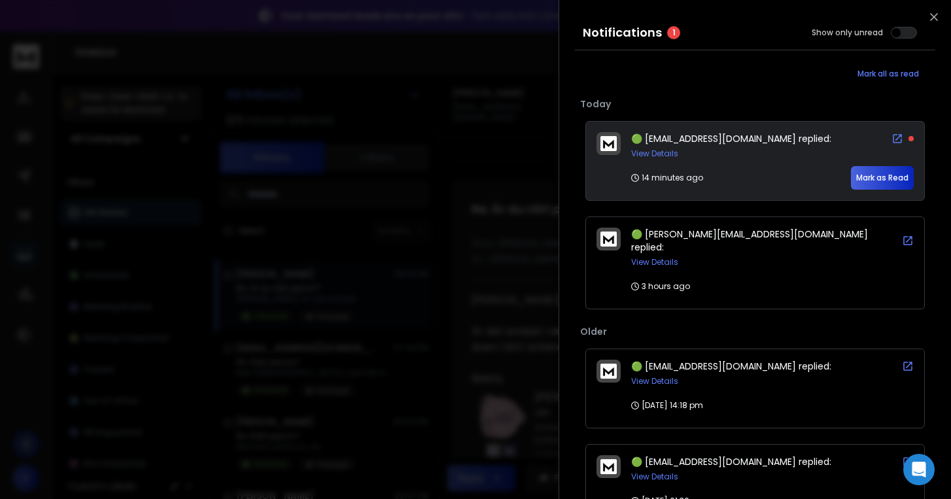
click at [877, 183] on button "Mark as Read" at bounding box center [882, 178] width 63 height 24
